Goal: Task Accomplishment & Management: Manage account settings

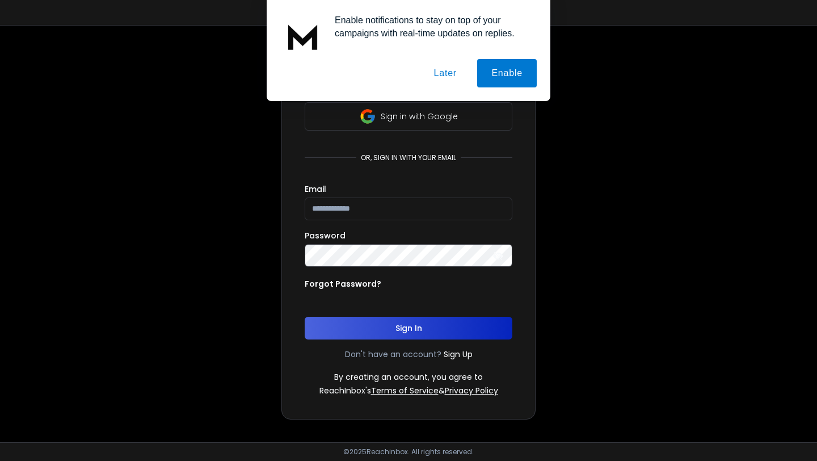
click at [446, 78] on button "Later" at bounding box center [444, 73] width 51 height 28
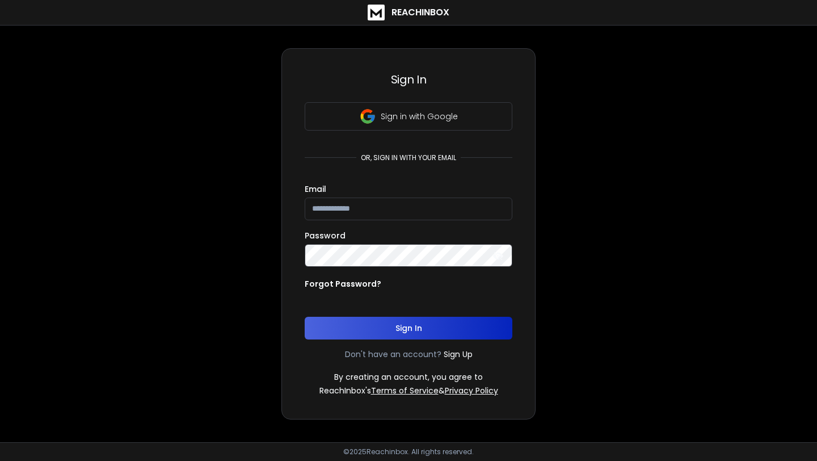
click at [386, 215] on input "email" at bounding box center [409, 208] width 208 height 23
type input "**********"
